Goal: Communication & Community: Answer question/provide support

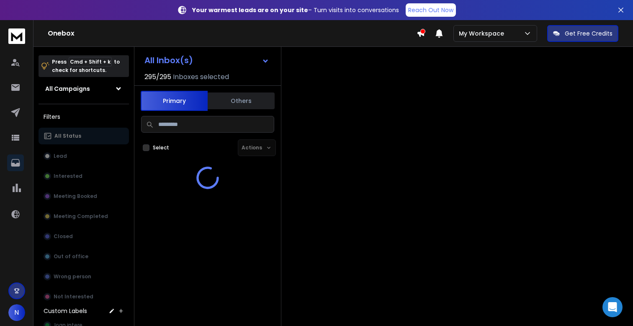
click at [182, 106] on button "Primary" at bounding box center [174, 101] width 67 height 20
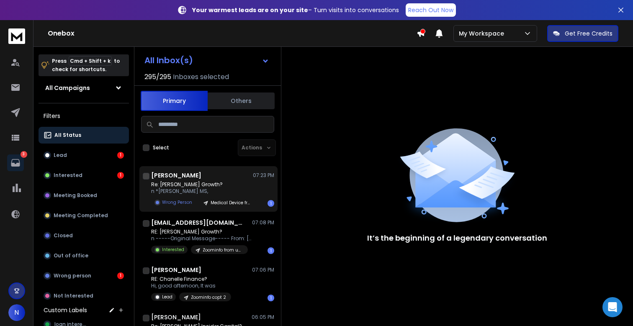
click at [253, 172] on p "07:23 PM" at bounding box center [263, 175] width 21 height 7
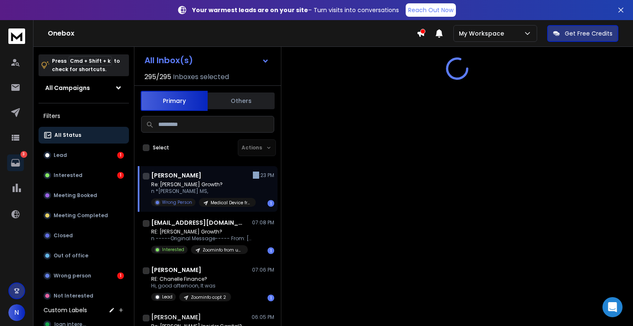
click at [253, 172] on p "07:23 PM" at bounding box center [263, 175] width 21 height 7
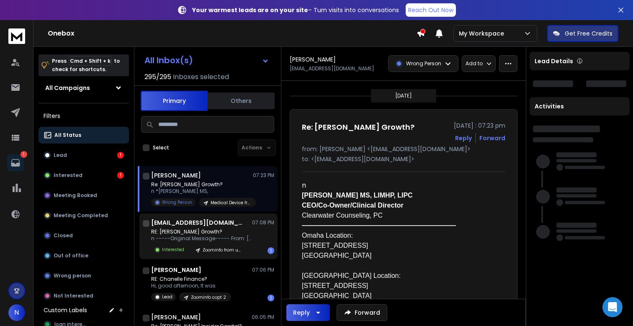
click at [252, 217] on div "[EMAIL_ADDRESS][DOMAIN_NAME] 07:08 PM RE: [PERSON_NAME] Growth? n -----Original…" at bounding box center [209, 237] width 138 height 46
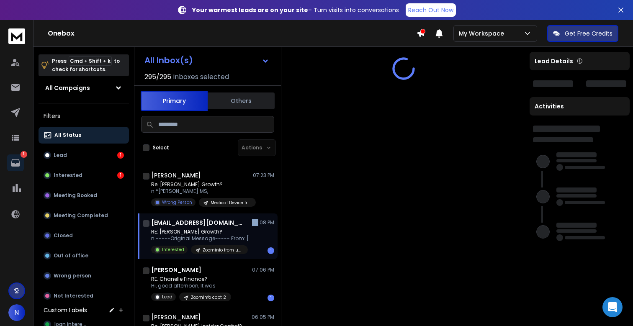
click at [252, 217] on div "[EMAIL_ADDRESS][DOMAIN_NAME] 07:08 PM RE: [PERSON_NAME] Growth? n -----Original…" at bounding box center [209, 237] width 138 height 46
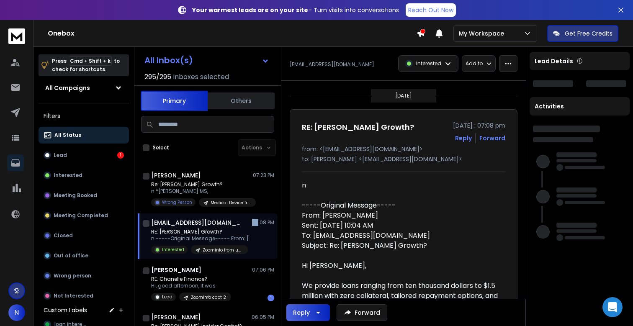
click at [253, 259] on div "[EMAIL_ADDRESS][DOMAIN_NAME] 07:08 PM RE: [PERSON_NAME] Growth? n -----Original…" at bounding box center [209, 237] width 138 height 46
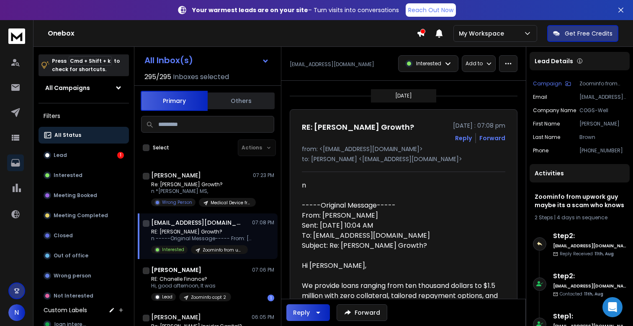
click at [253, 259] on div "[EMAIL_ADDRESS][DOMAIN_NAME] 07:08 PM RE: [PERSON_NAME] Growth? n -----Original…" at bounding box center [209, 237] width 138 height 46
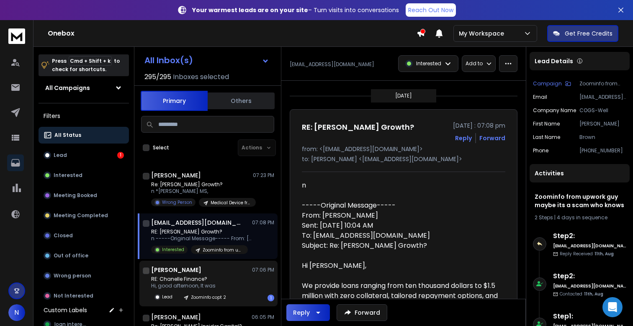
click at [251, 265] on div "[PERSON_NAME] 07:06 PM RE: Chanelle Finance? Hi, good afternoon, It was Lead Zo…" at bounding box center [209, 284] width 138 height 46
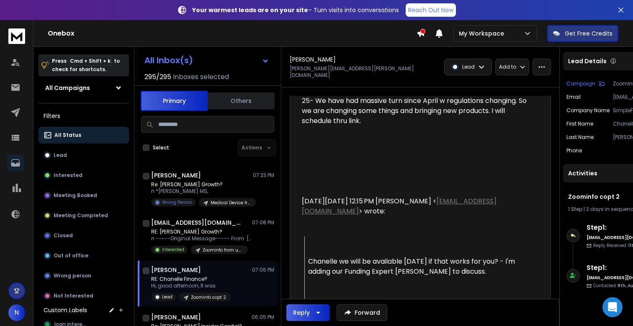
scroll to position [1522, 0]
